Goal: Check status

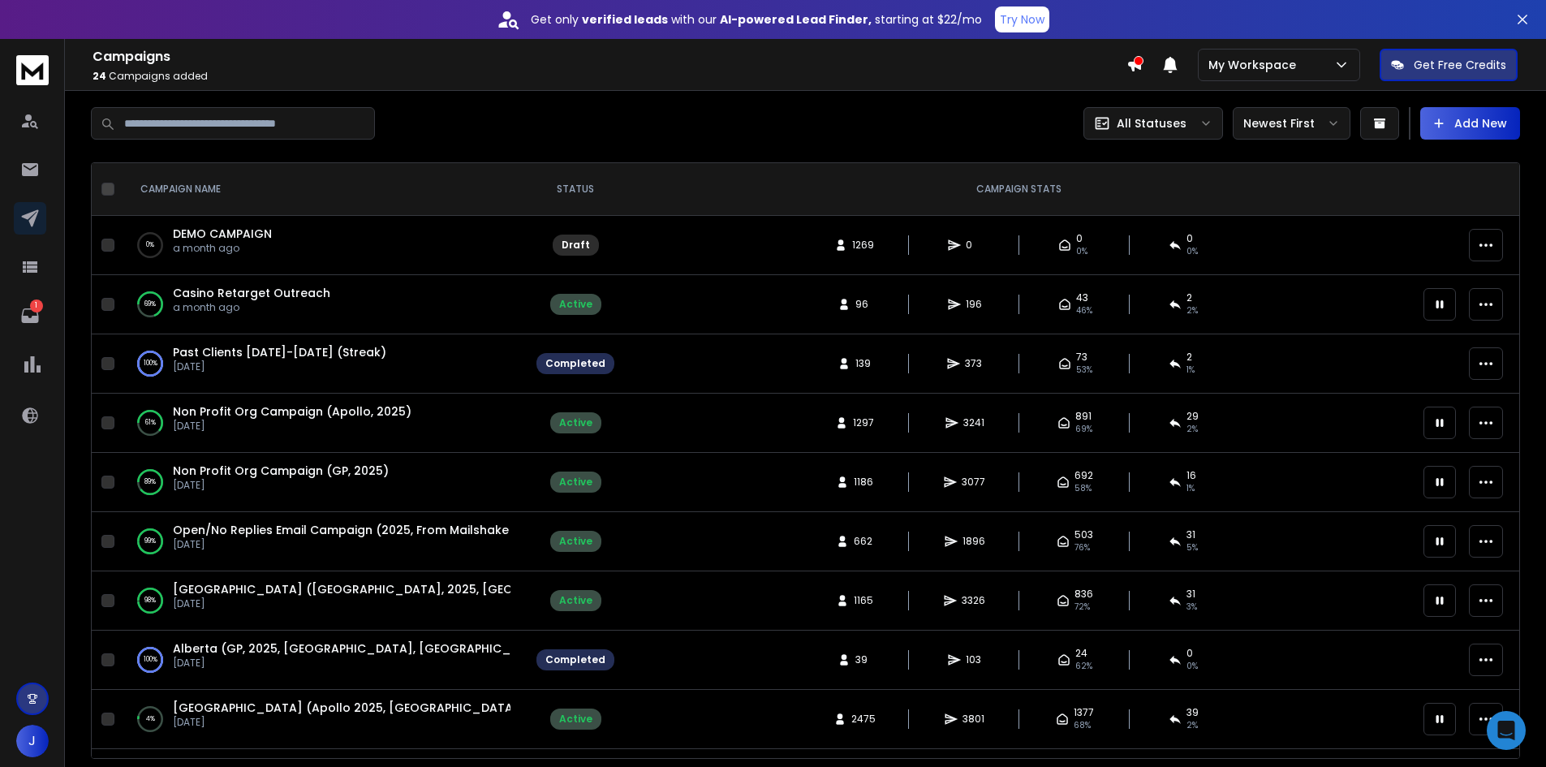
click at [658, 87] on div "Campaigns 24 Campaigns added My Workspace Get Free Credits" at bounding box center [773, 65] width 1546 height 52
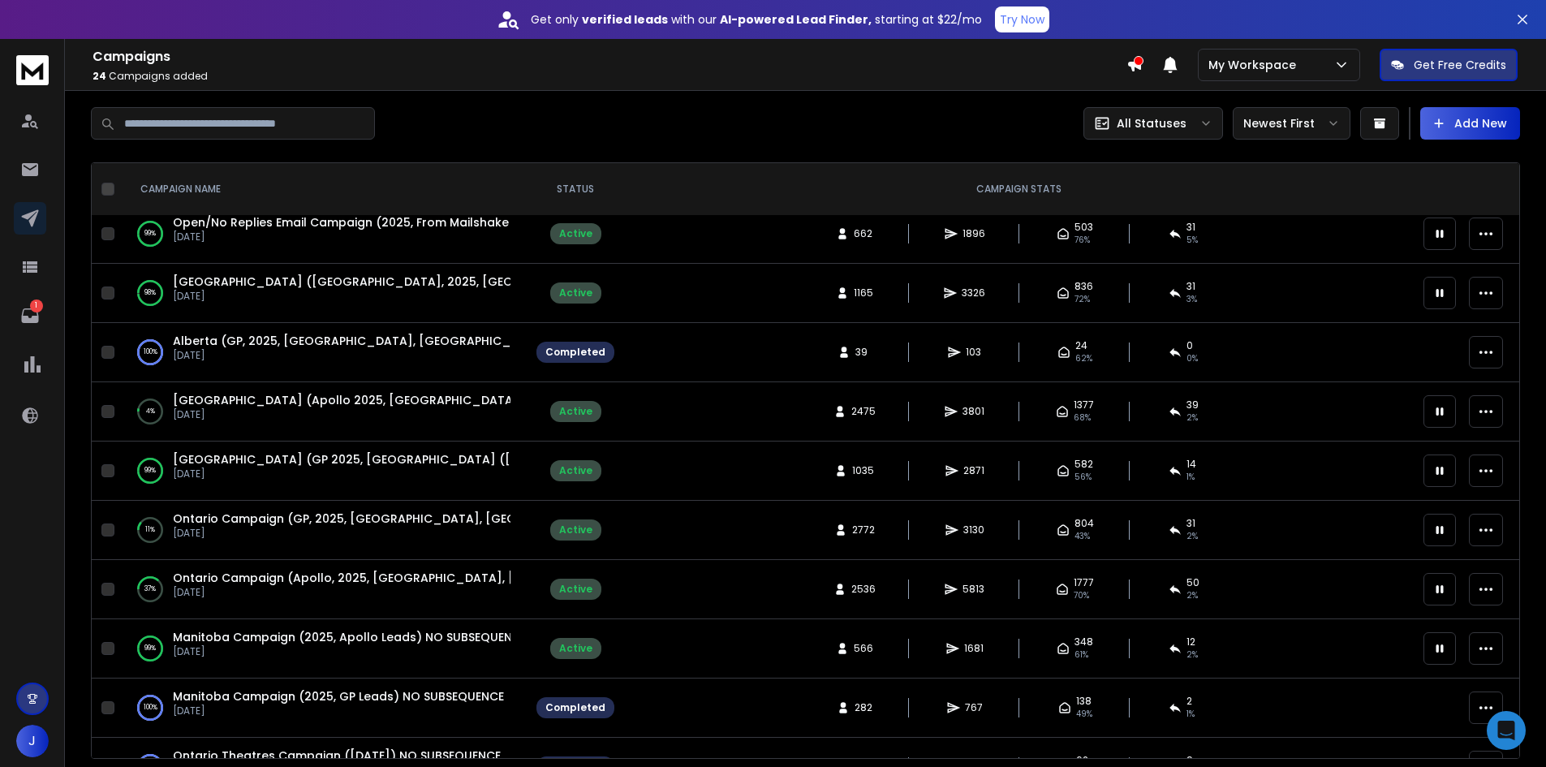
scroll to position [325, 0]
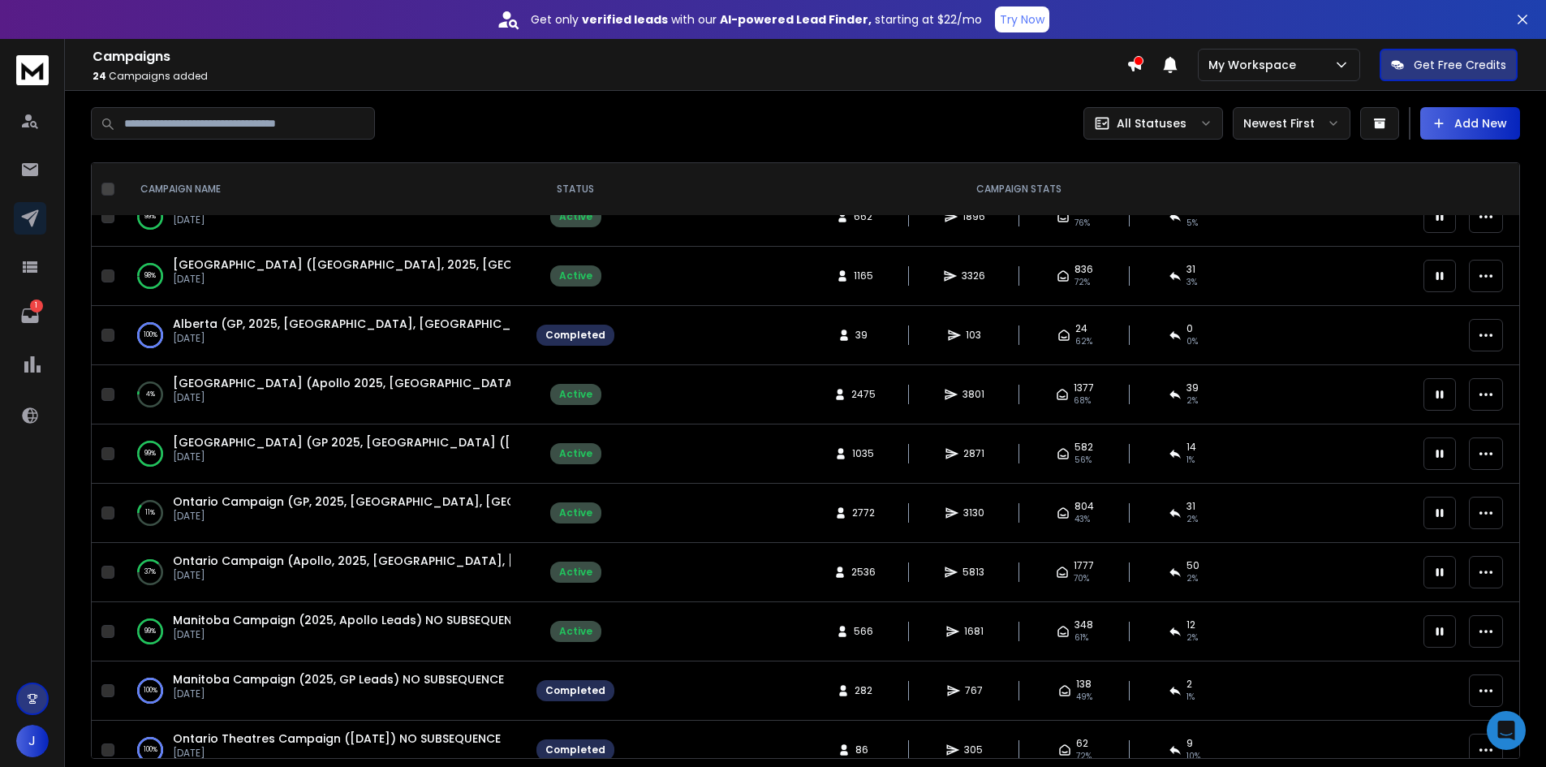
click at [381, 385] on span "[GEOGRAPHIC_DATA] (Apollo 2025, [GEOGRAPHIC_DATA] ([GEOGRAPHIC_DATA], [GEOGRAPH…" at bounding box center [892, 383] width 1439 height 16
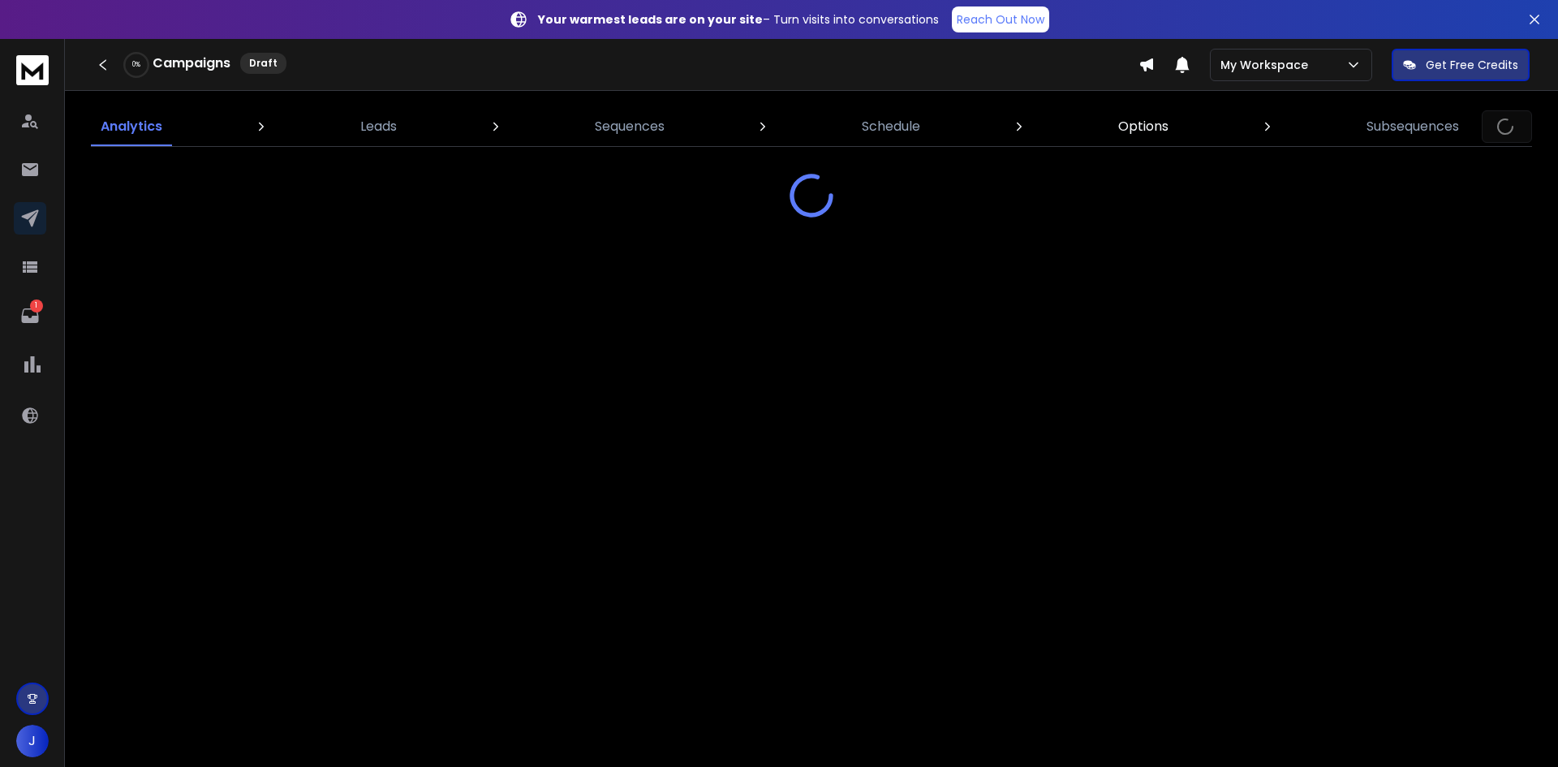
click at [1126, 124] on p "Options" at bounding box center [1143, 126] width 50 height 19
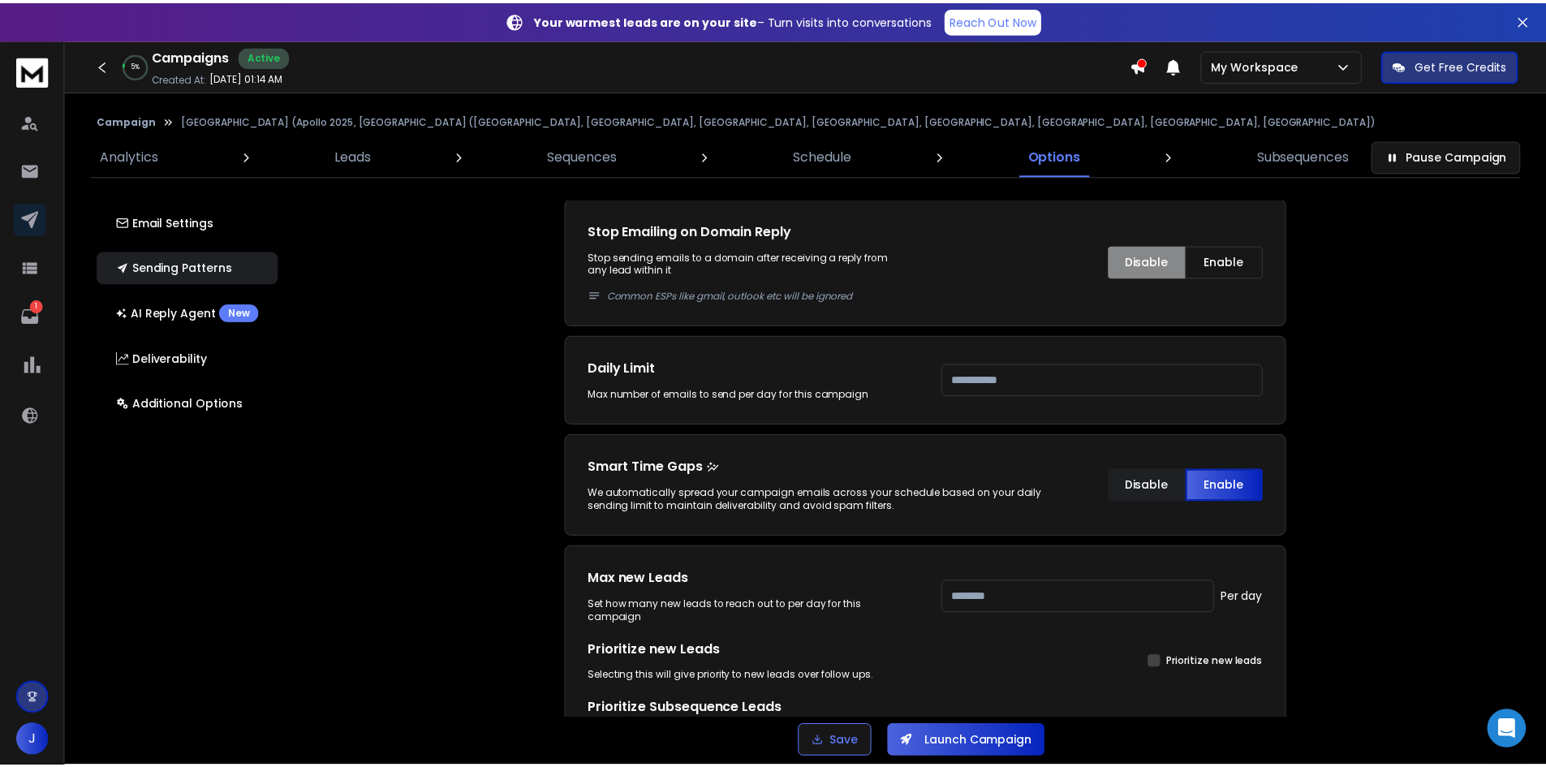
scroll to position [812, 0]
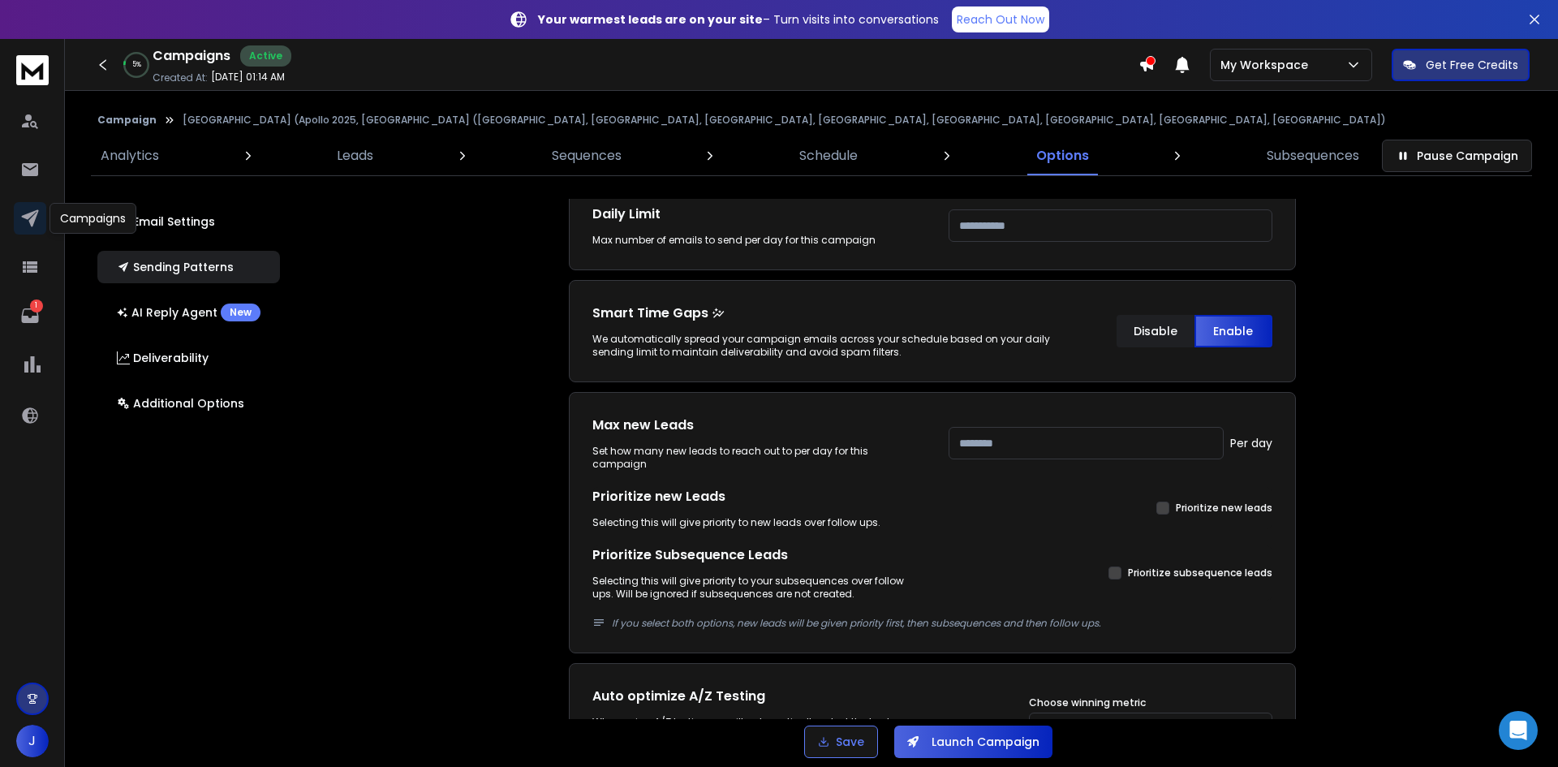
click at [32, 207] on link at bounding box center [30, 218] width 32 height 32
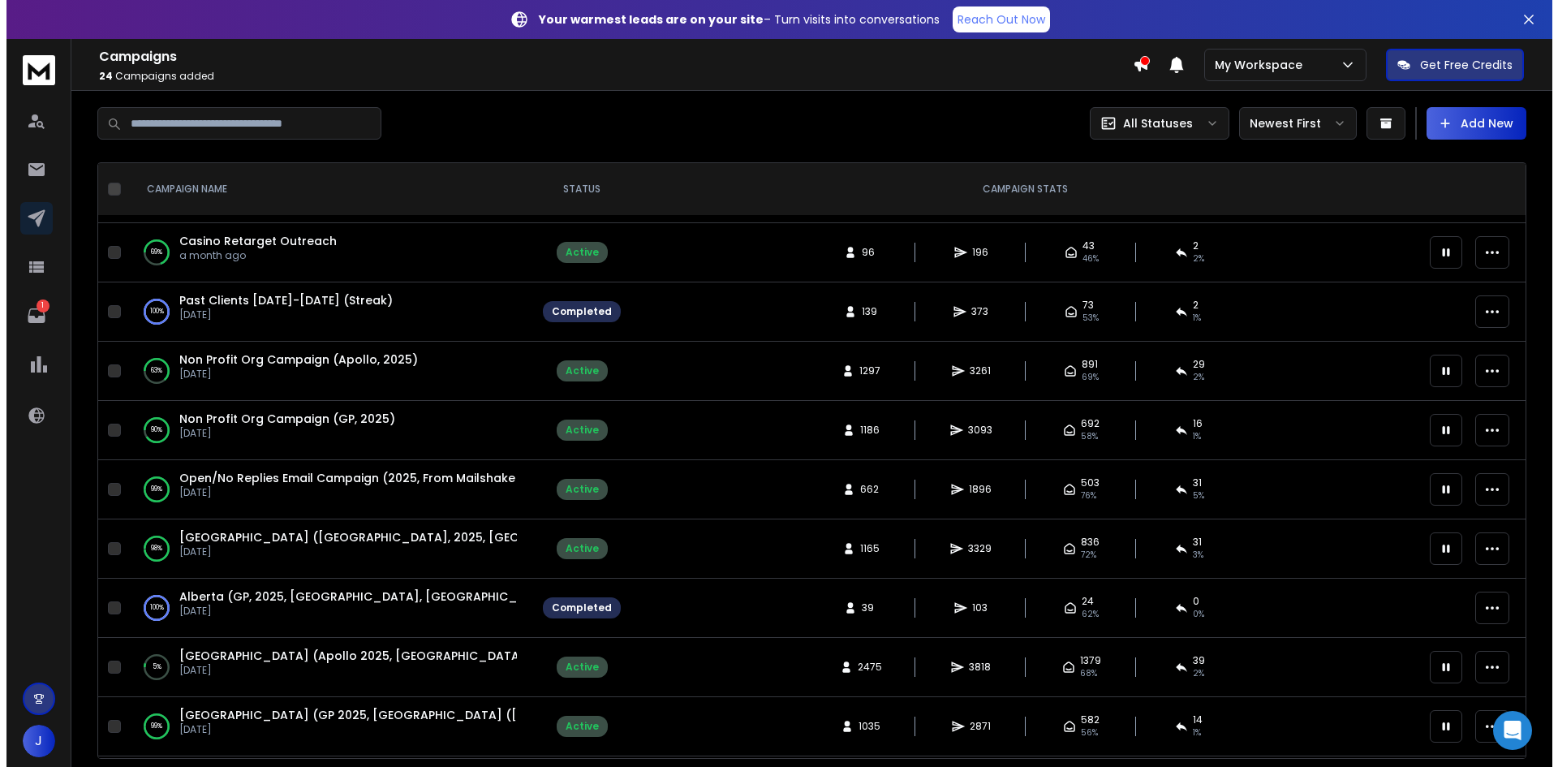
scroll to position [81, 0]
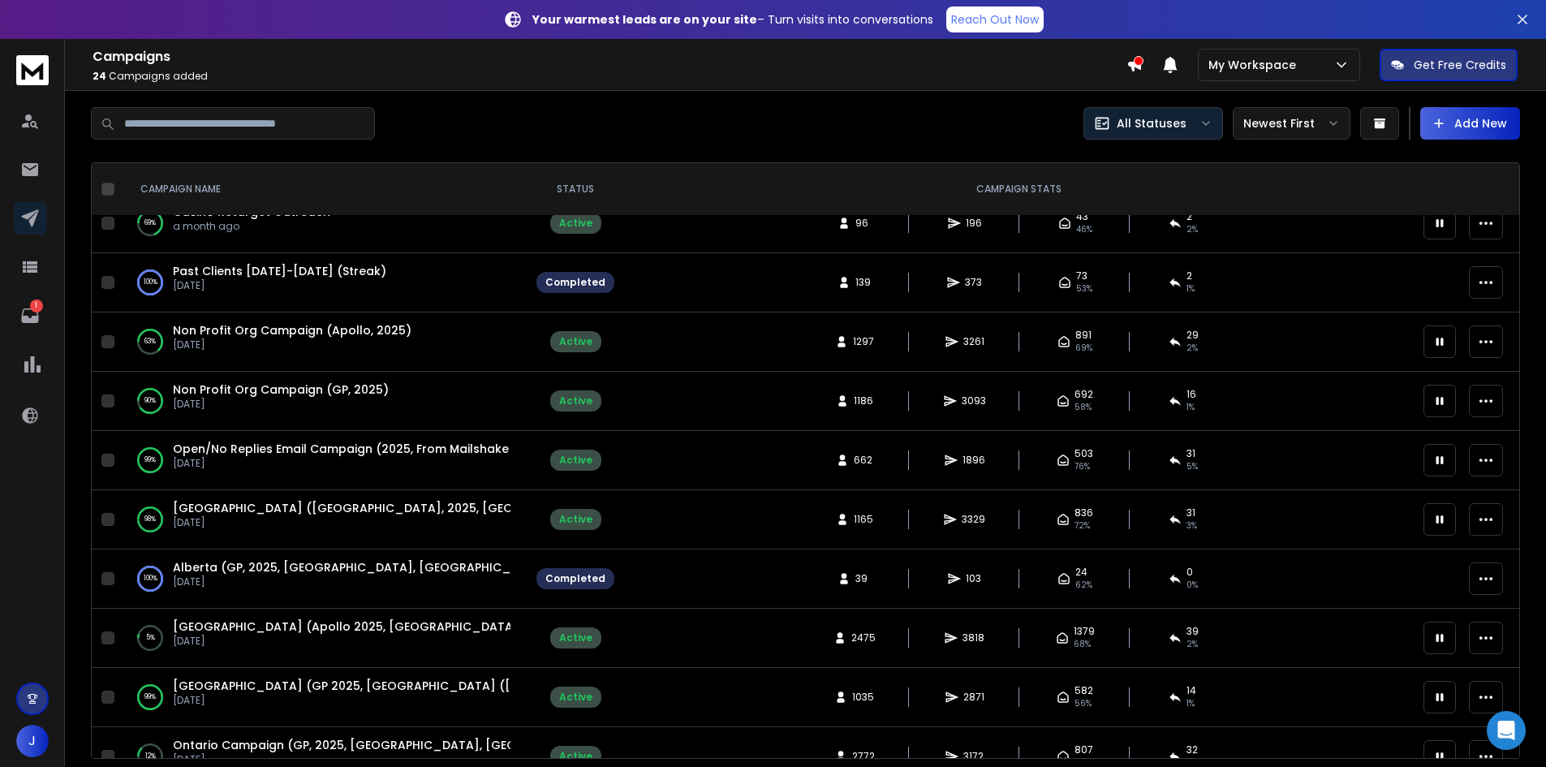
click at [1170, 126] on p "All Statuses" at bounding box center [1152, 123] width 70 height 16
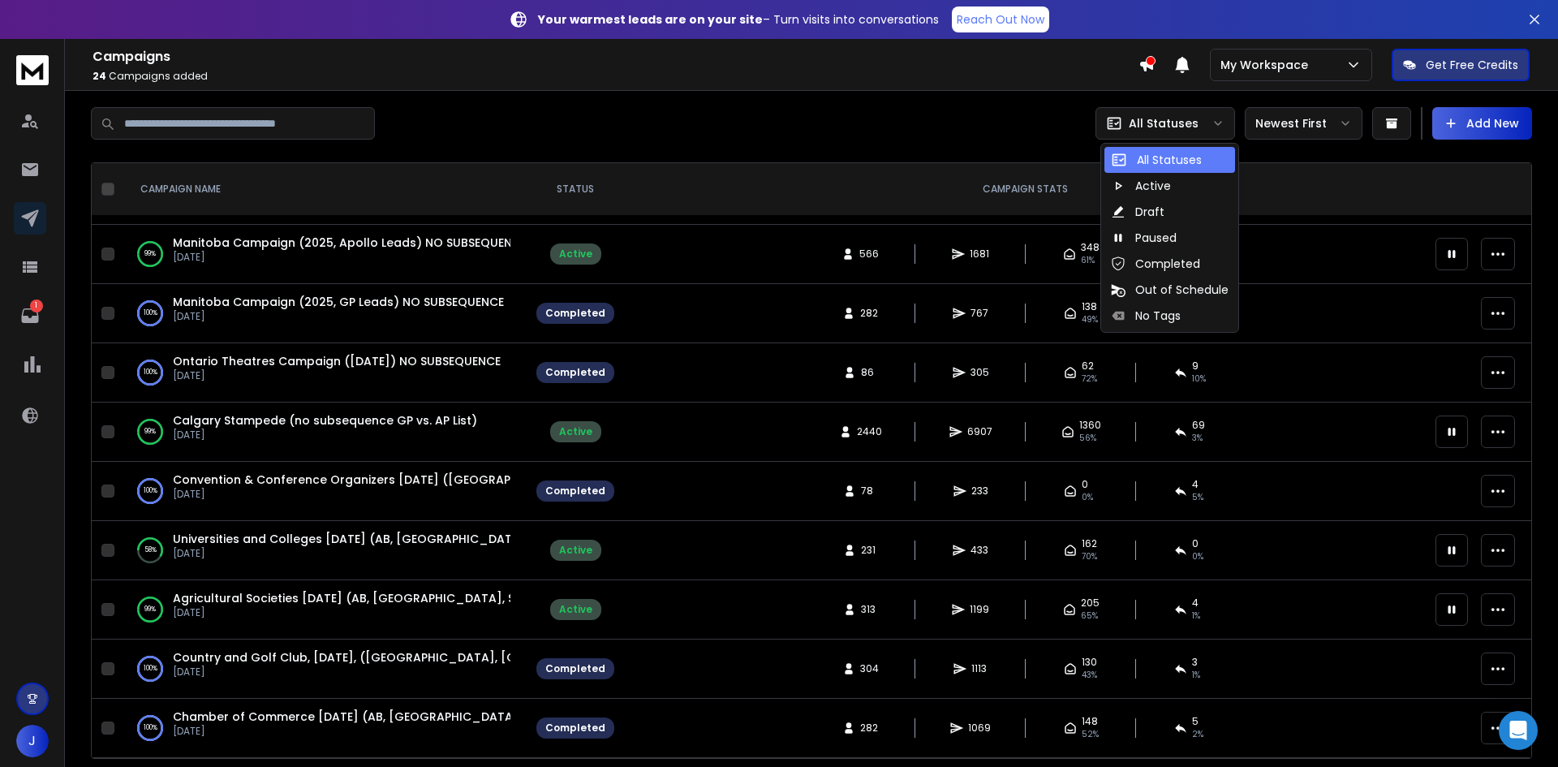
scroll to position [730, 0]
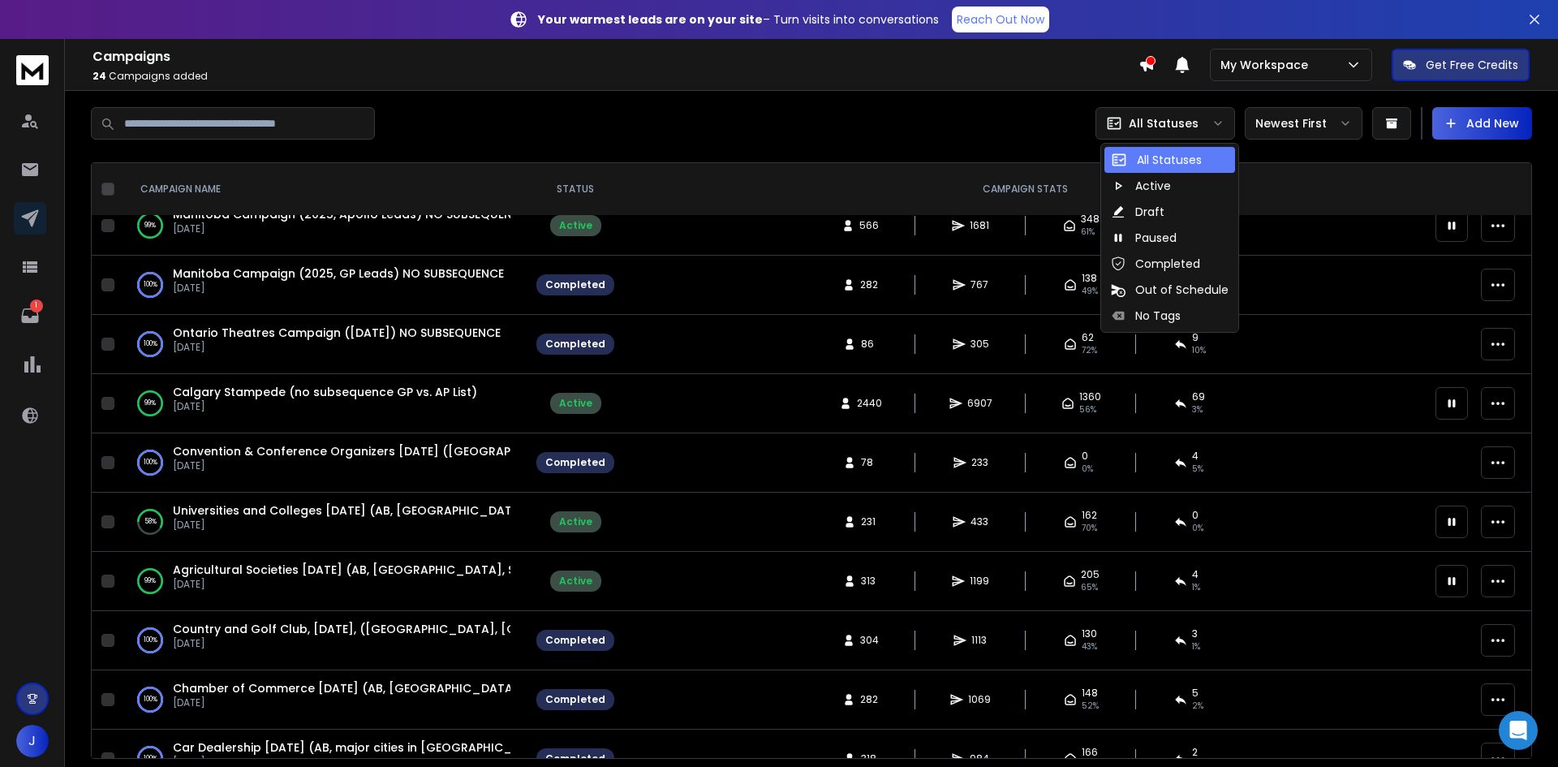
click at [340, 571] on span "Agricultural Societies [DATE] (AB, [GEOGRAPHIC_DATA], SK)" at bounding box center [350, 570] width 355 height 16
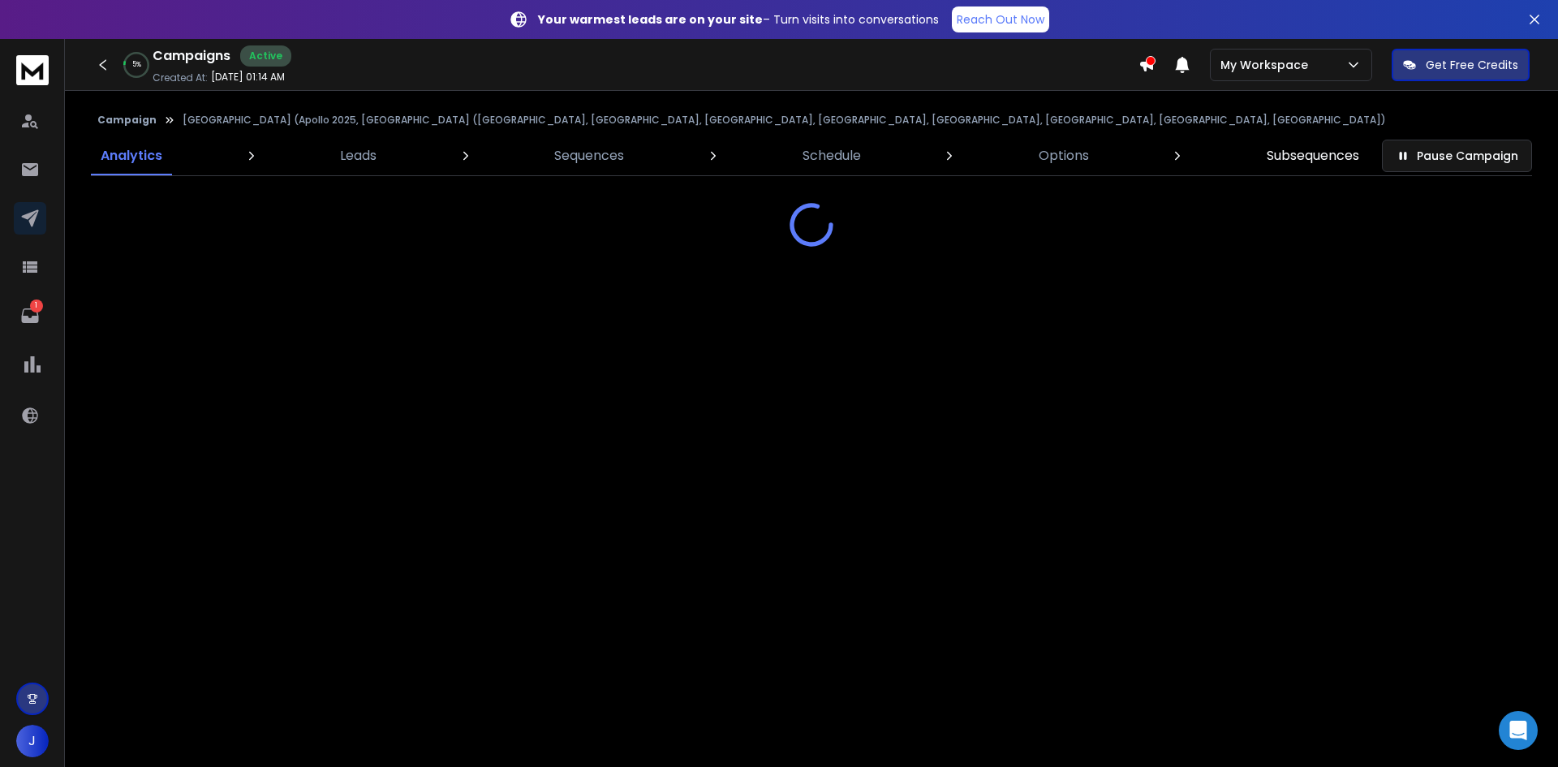
click at [1336, 153] on p "Subsequences" at bounding box center [1313, 155] width 93 height 19
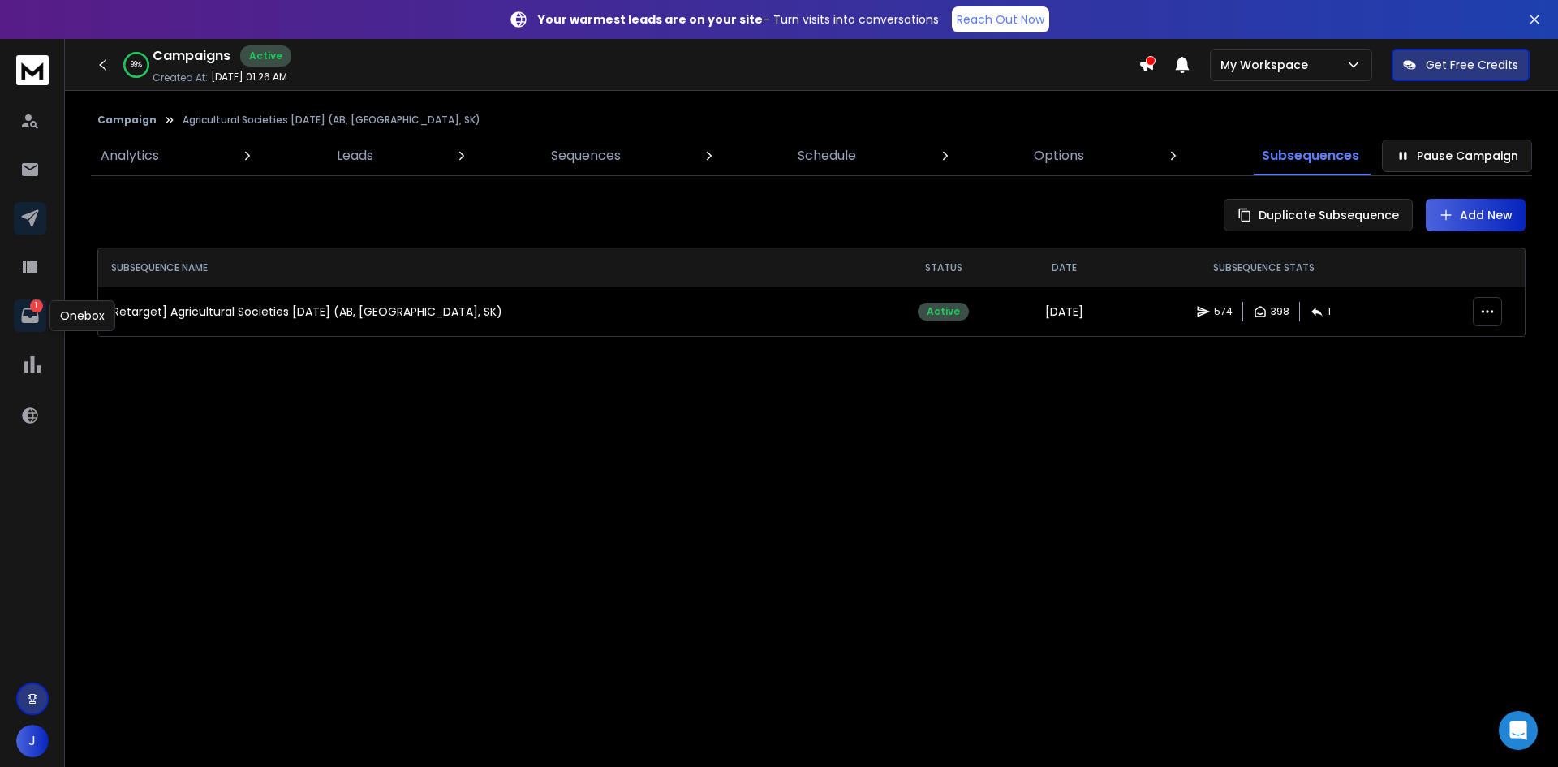
click at [14, 306] on link "1" at bounding box center [30, 316] width 32 height 32
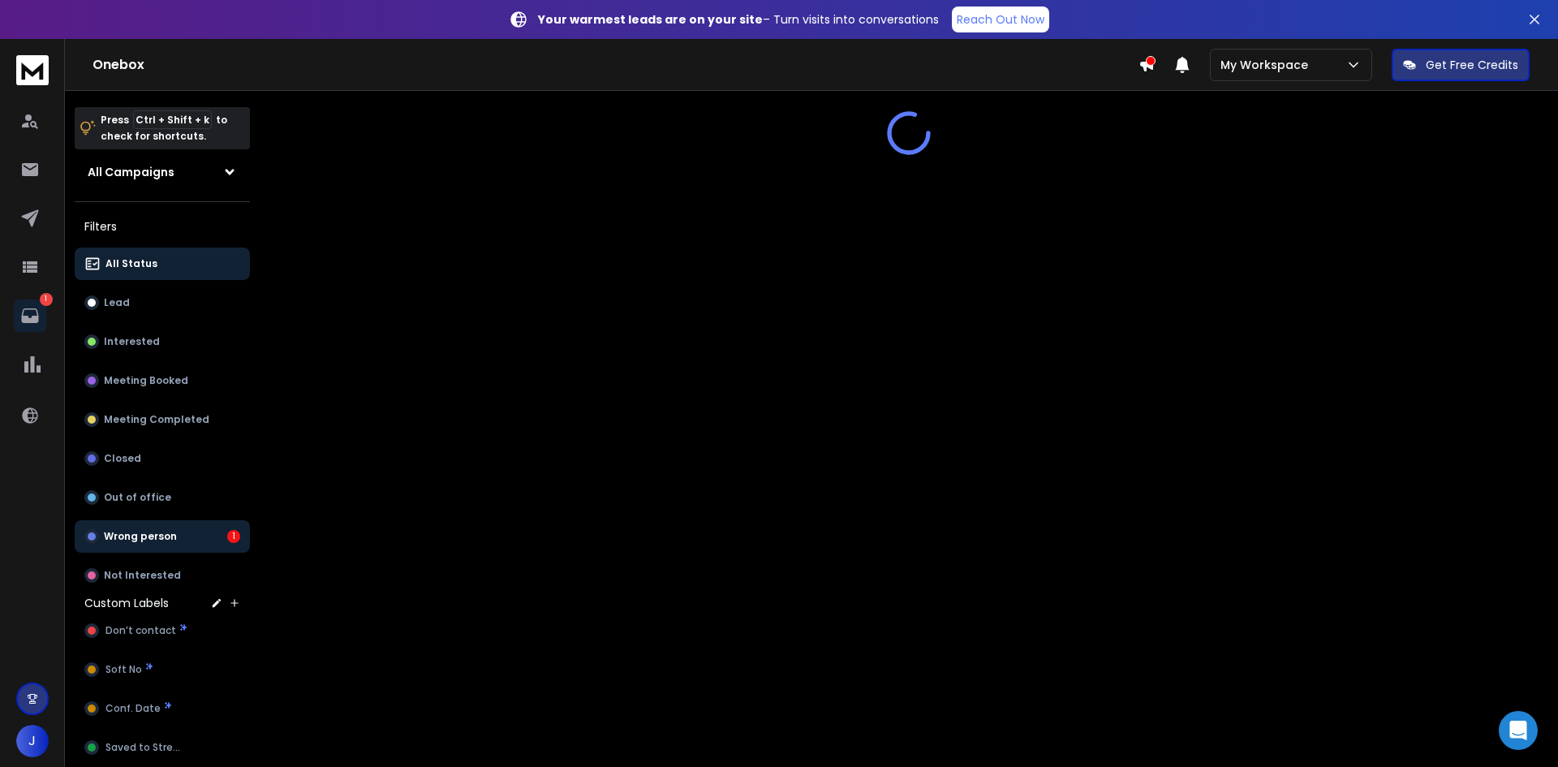
drag, startPoint x: 176, startPoint y: 538, endPoint x: 192, endPoint y: 539, distance: 15.4
click at [176, 539] on button "Wrong person 1" at bounding box center [162, 536] width 175 height 32
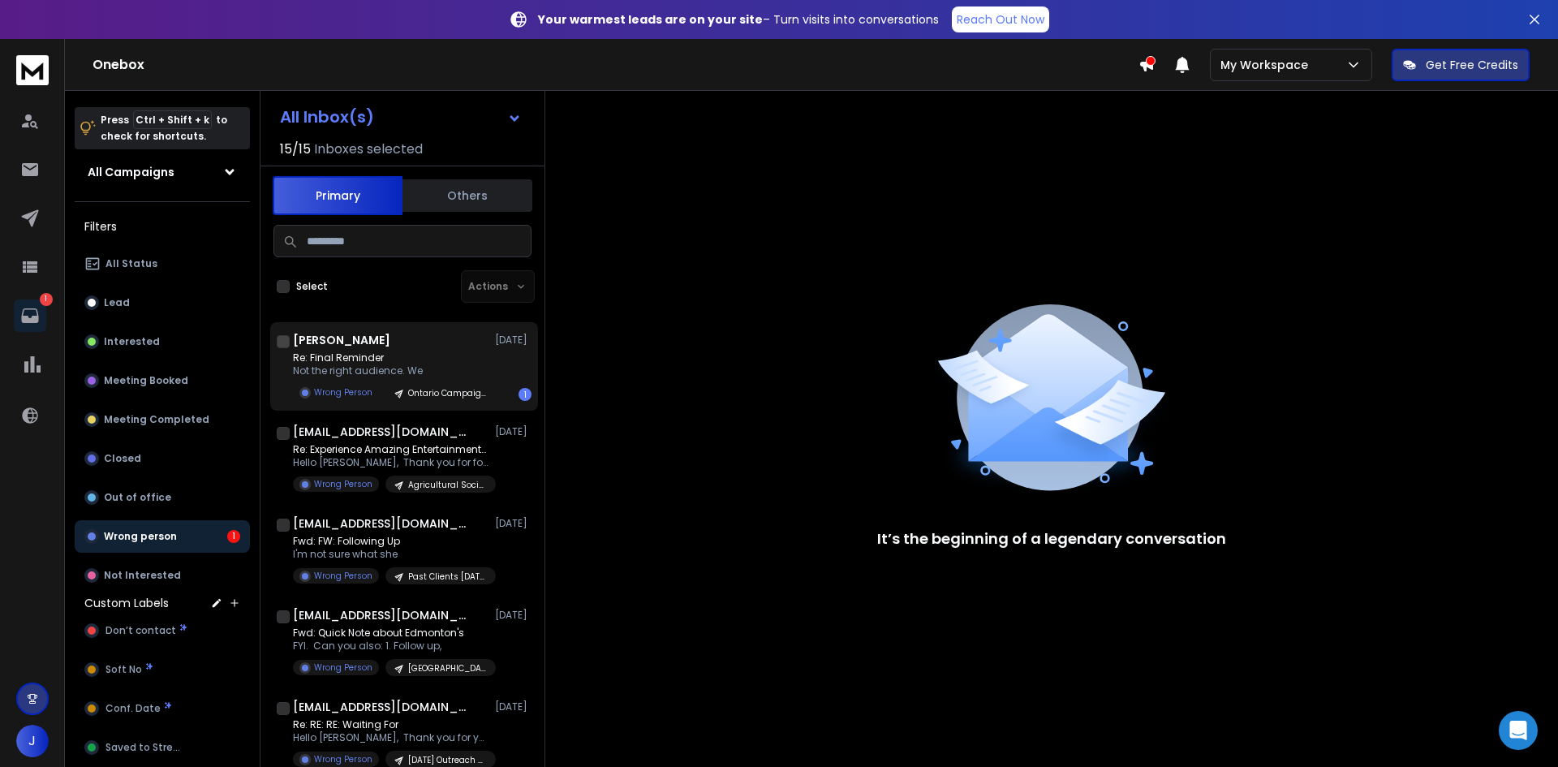
click at [358, 358] on p "Re: Final Reminder" at bounding box center [390, 357] width 195 height 13
